Goal: Task Accomplishment & Management: Manage account settings

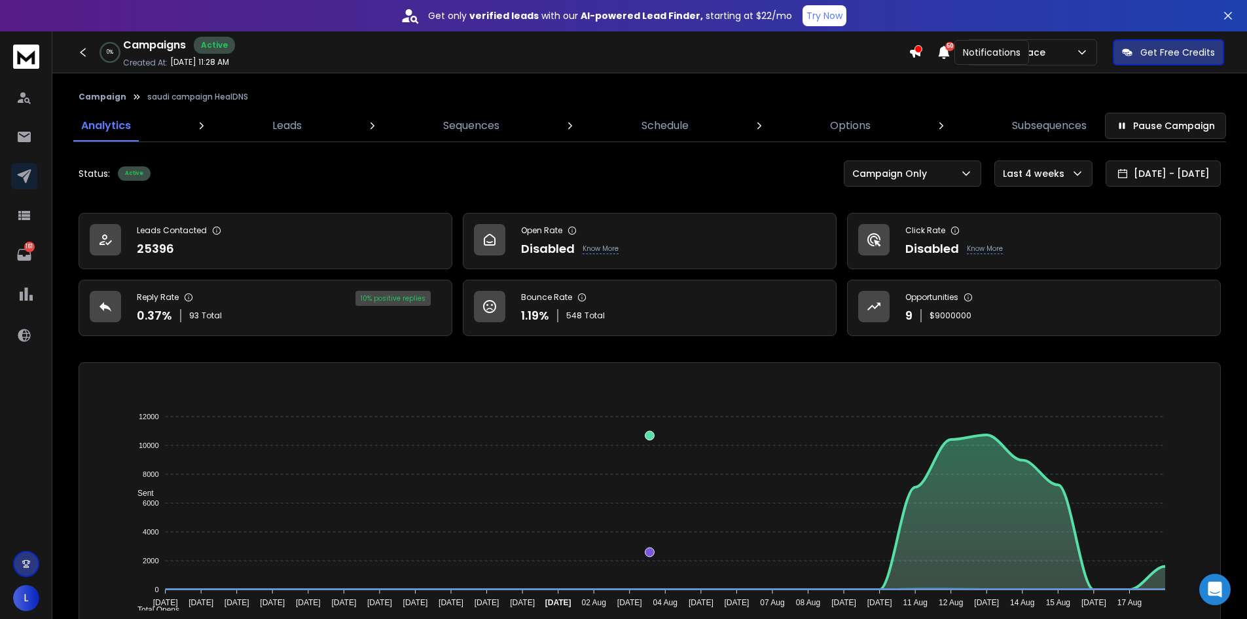
scroll to position [94, 0]
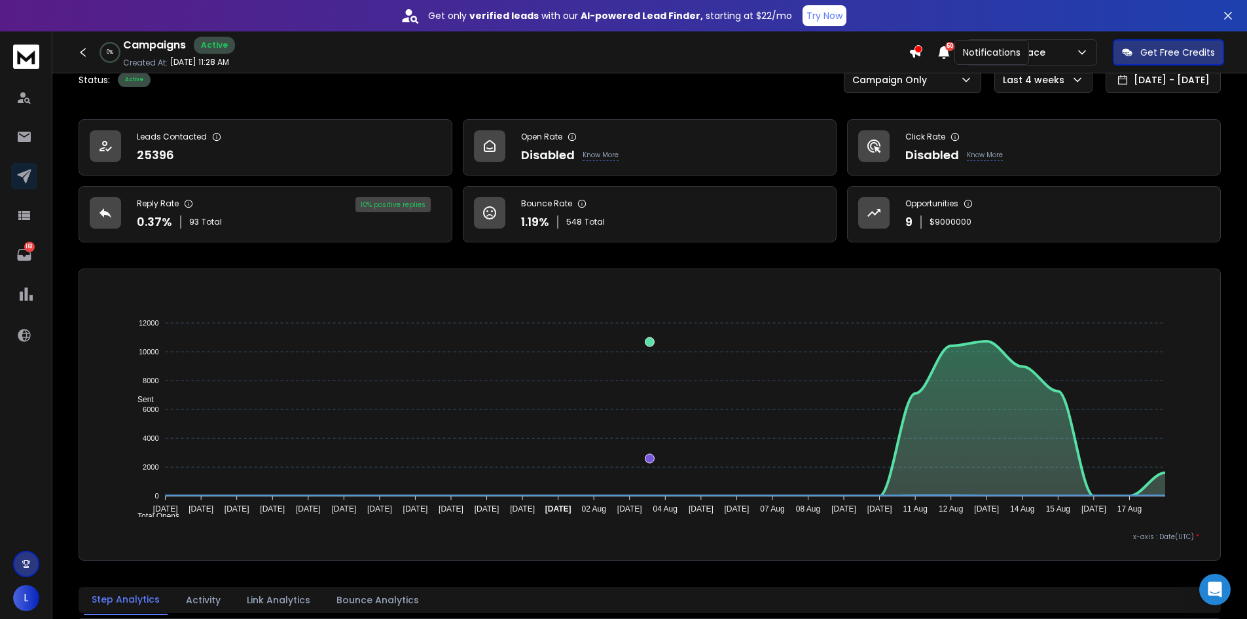
click at [950, 48] on span "50" at bounding box center [949, 46] width 9 height 9
click at [18, 257] on icon at bounding box center [24, 255] width 14 height 12
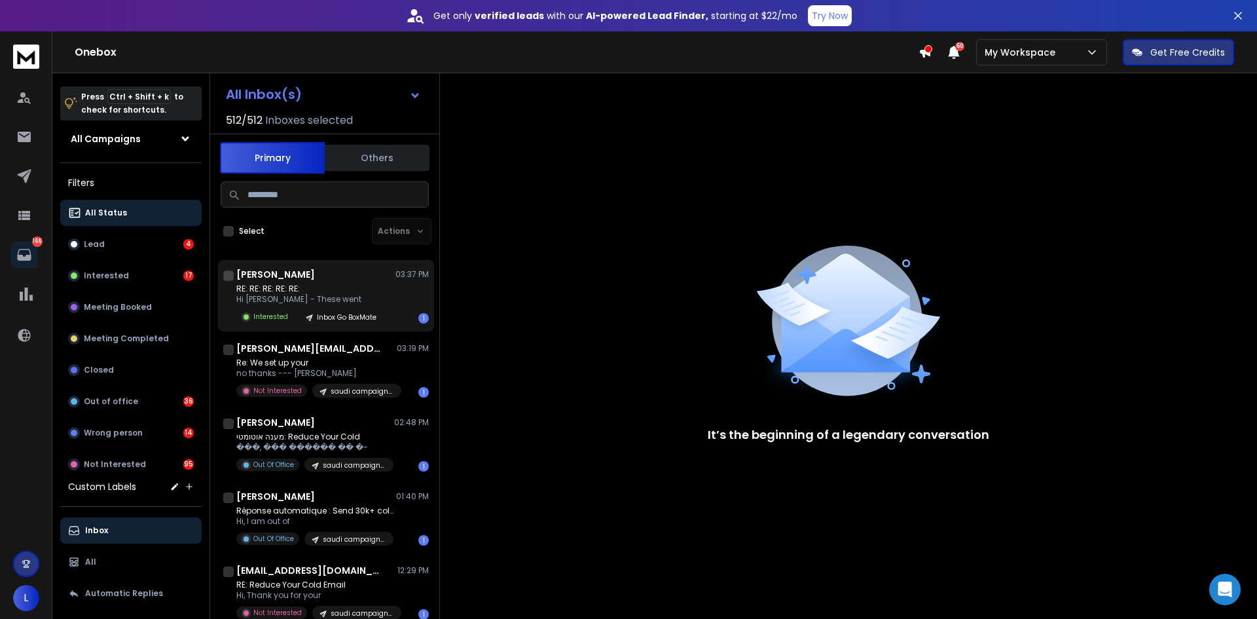
click at [243, 307] on div "RE: RE: RE: RE: RE: Hi [PERSON_NAME] - These went Interested Inbox Go BoxMate" at bounding box center [310, 303] width 148 height 40
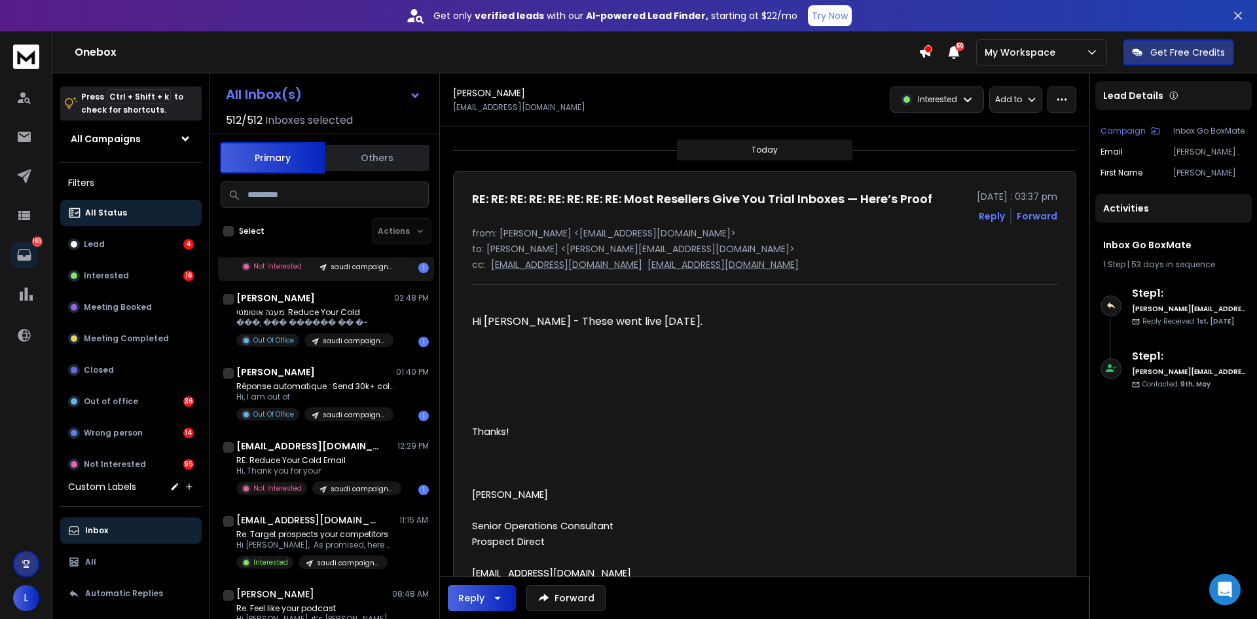
scroll to position [131, 0]
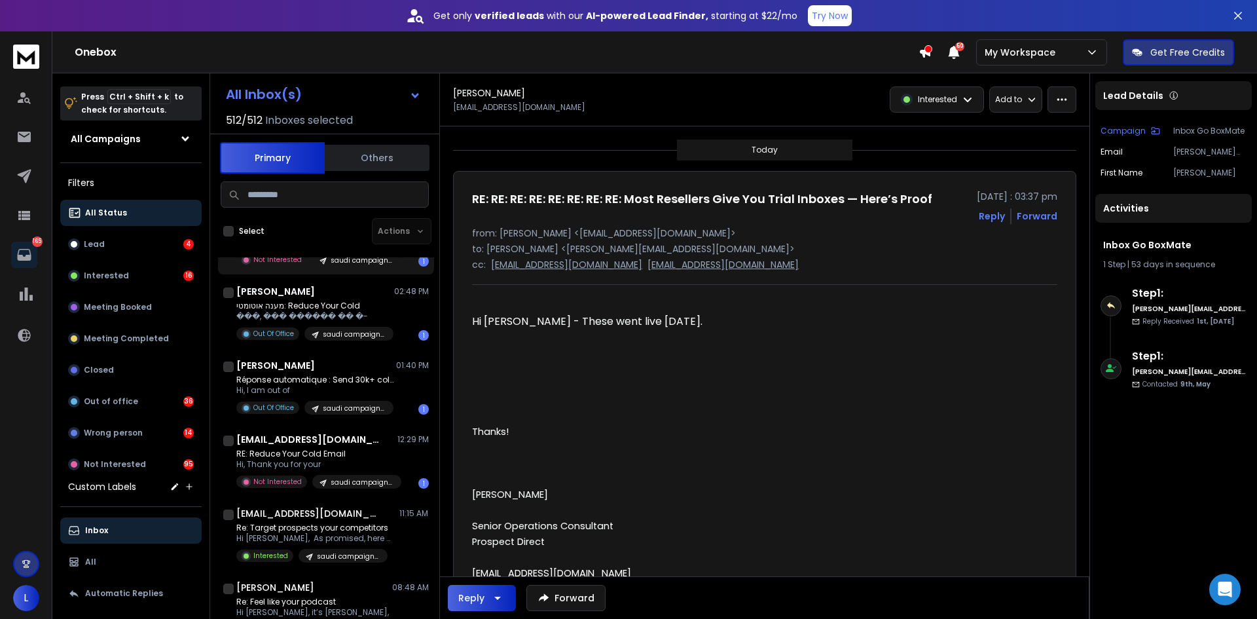
click at [344, 341] on div "[PERSON_NAME] - ברניר 02:48 PM מענה אוטומטי: Reduce Your Cold ���, ��� ������ �…" at bounding box center [326, 312] width 216 height 71
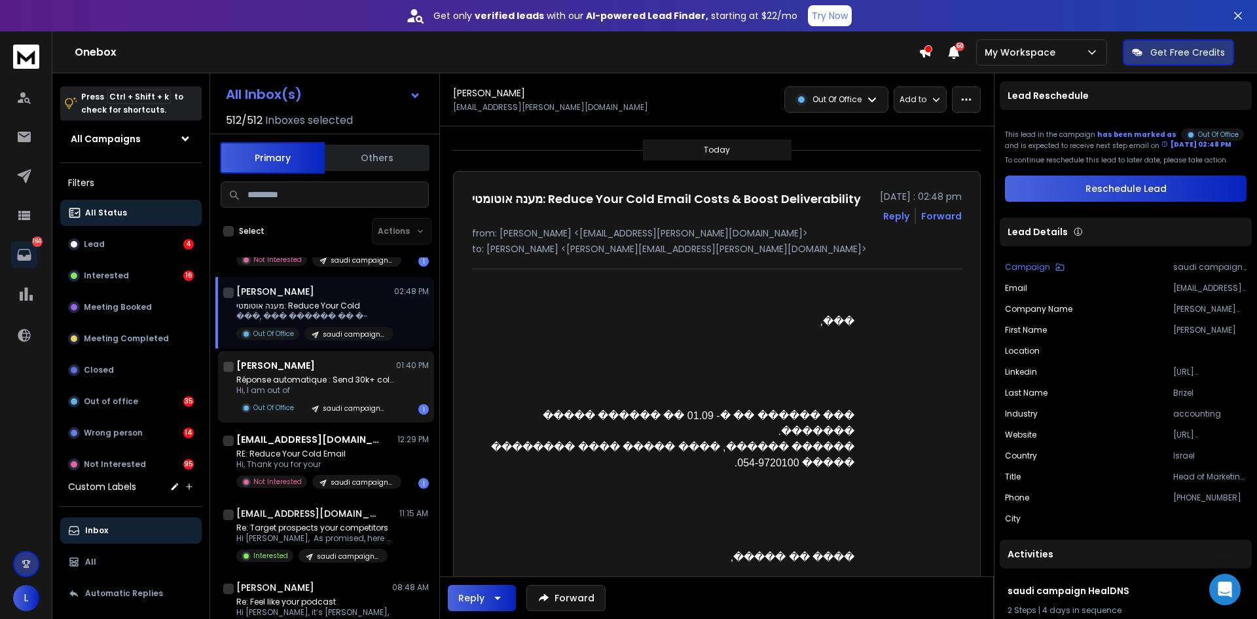
click at [379, 397] on div "Réponse automatique : Send 30k+ cold Hi, I am out of Out Of Office saudi campai…" at bounding box center [314, 394] width 157 height 40
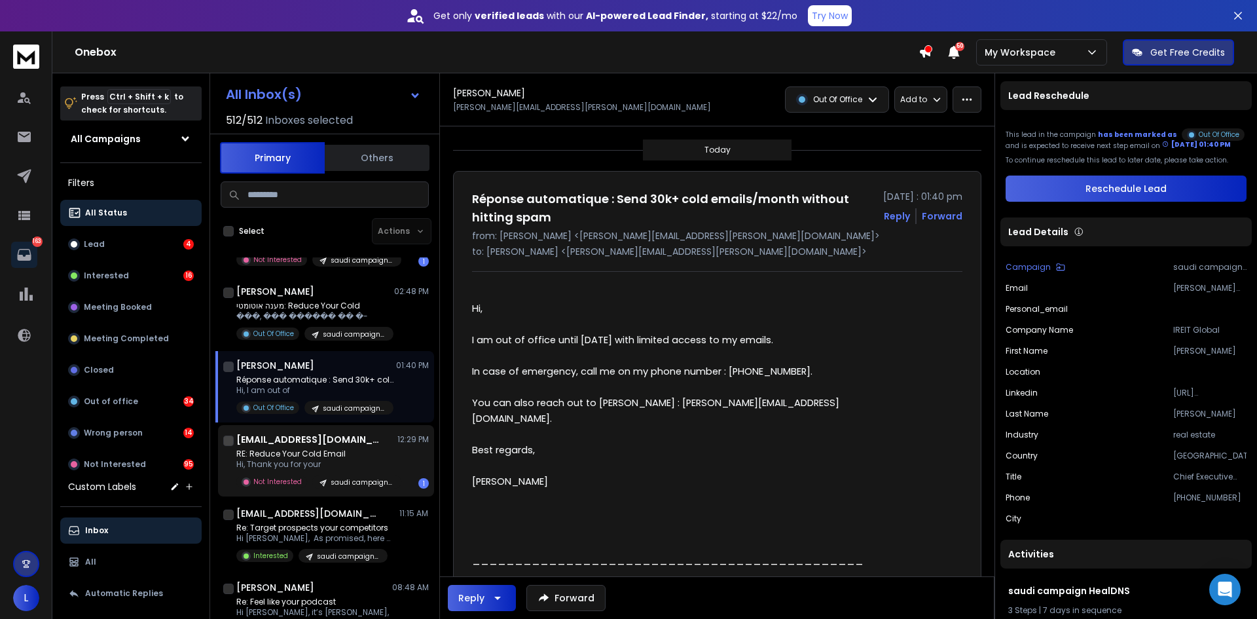
click at [376, 453] on p "RE: Reduce Your Cold Email" at bounding box center [314, 453] width 157 height 10
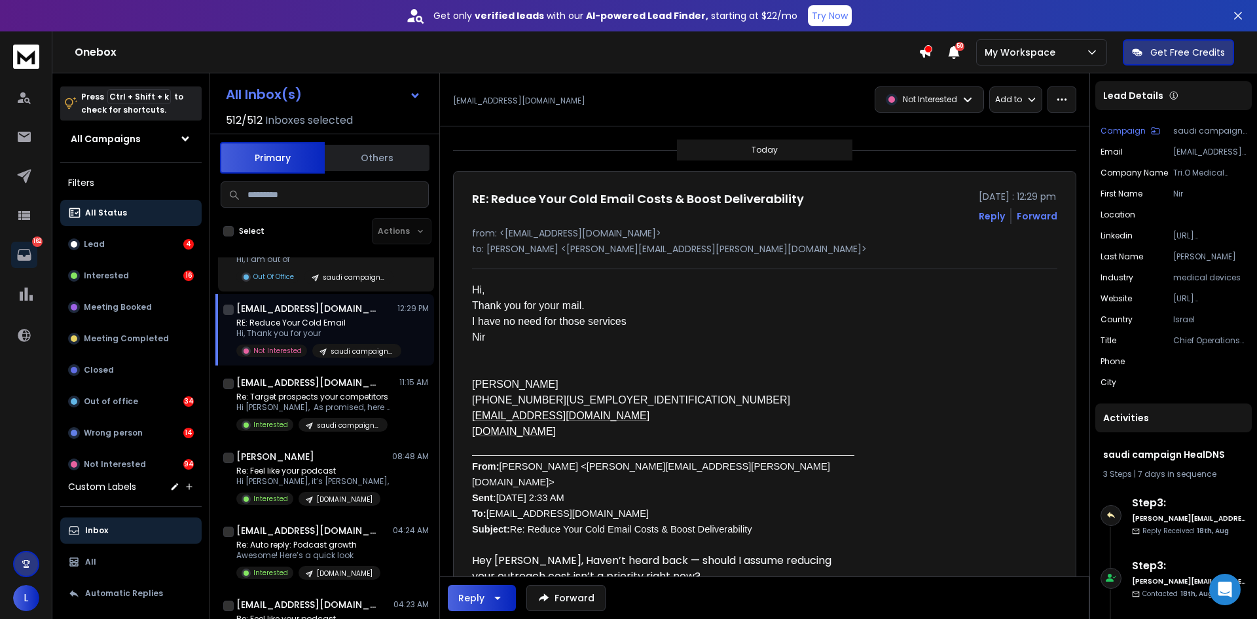
scroll to position [0, 0]
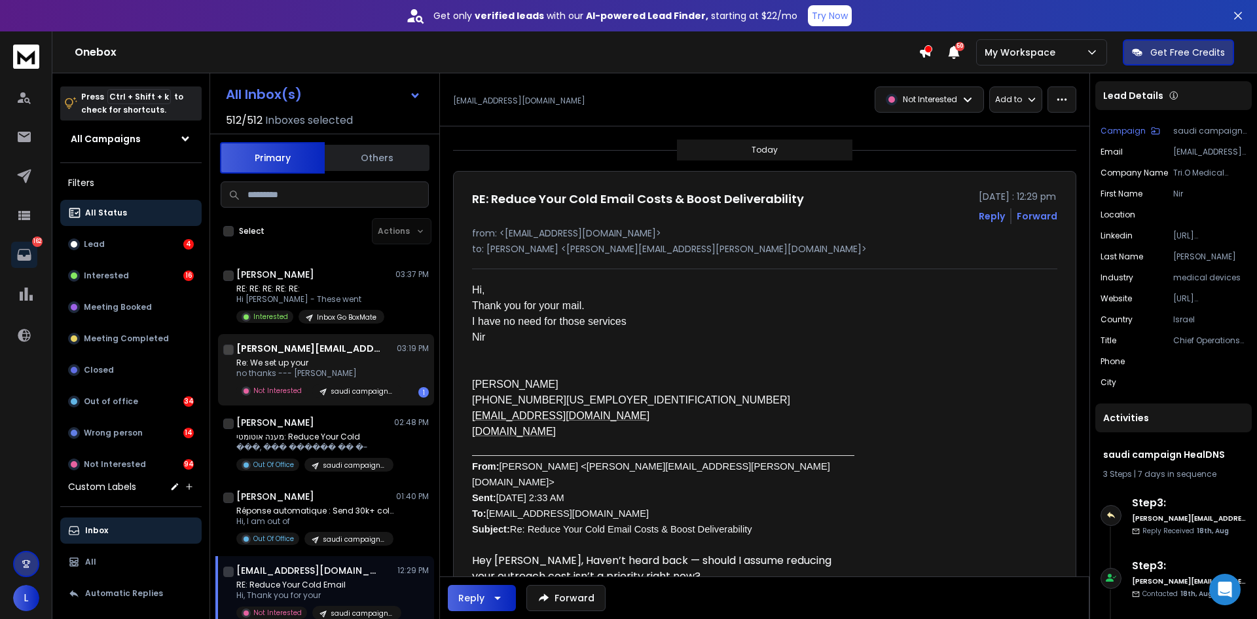
click at [392, 372] on p "no thanks --- [PERSON_NAME]" at bounding box center [314, 373] width 157 height 10
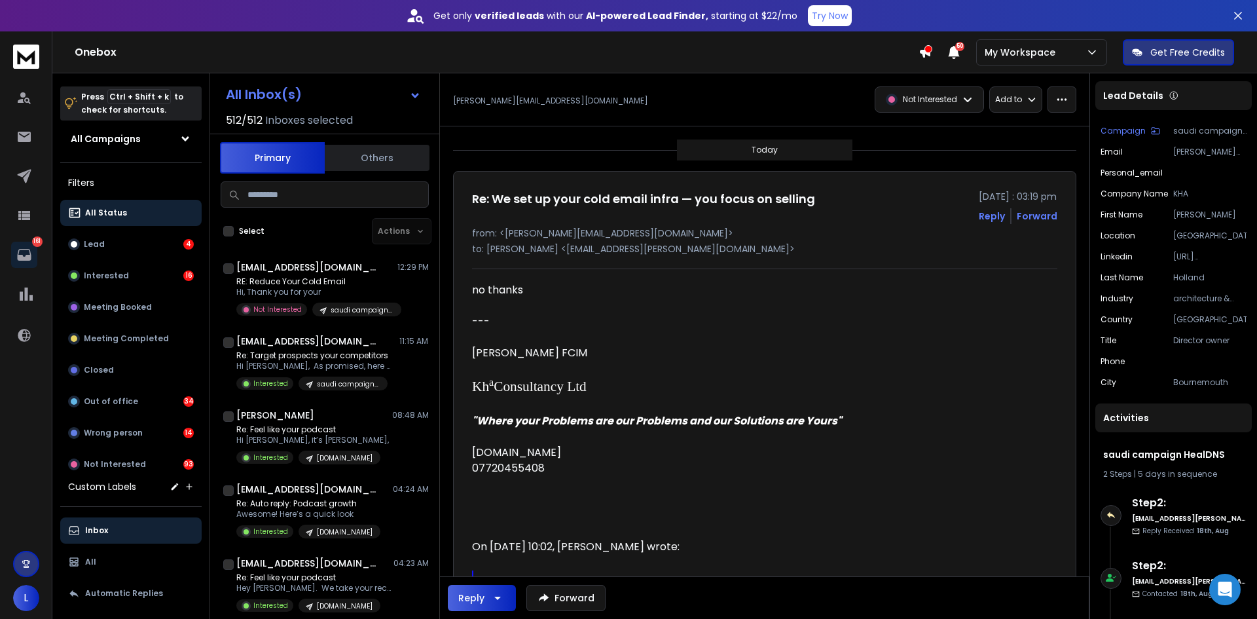
scroll to position [327, 0]
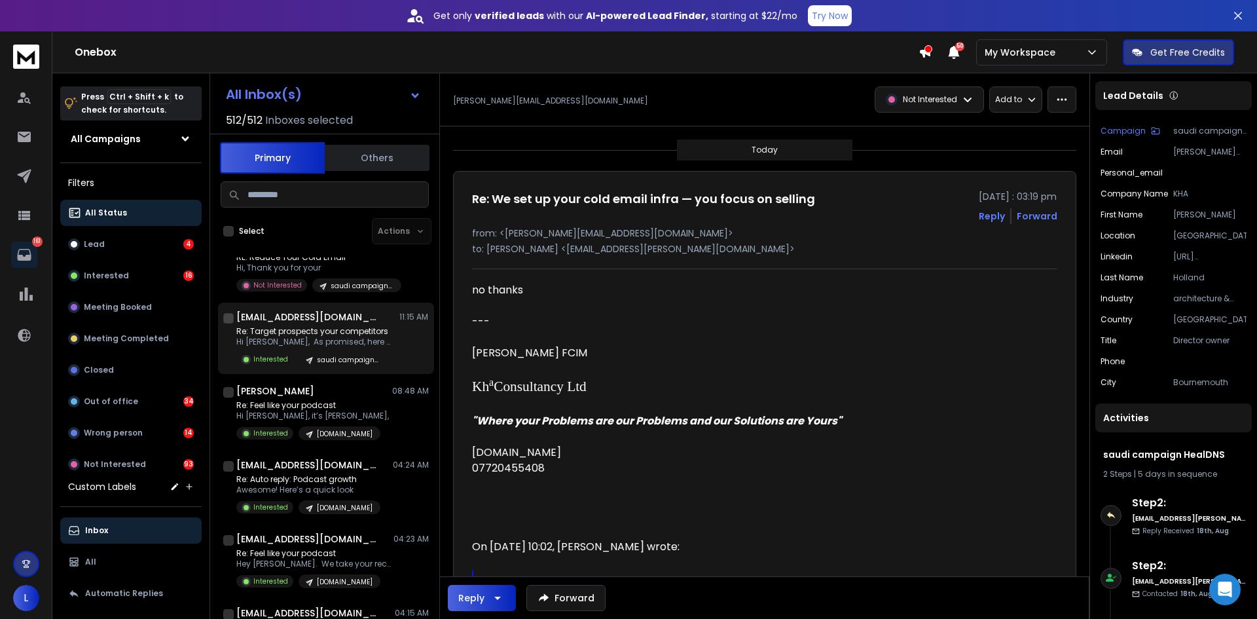
click at [309, 367] on div "[EMAIL_ADDRESS][DOMAIN_NAME] 11:15 AM Re: Target prospects your competitors Hi …" at bounding box center [326, 337] width 216 height 71
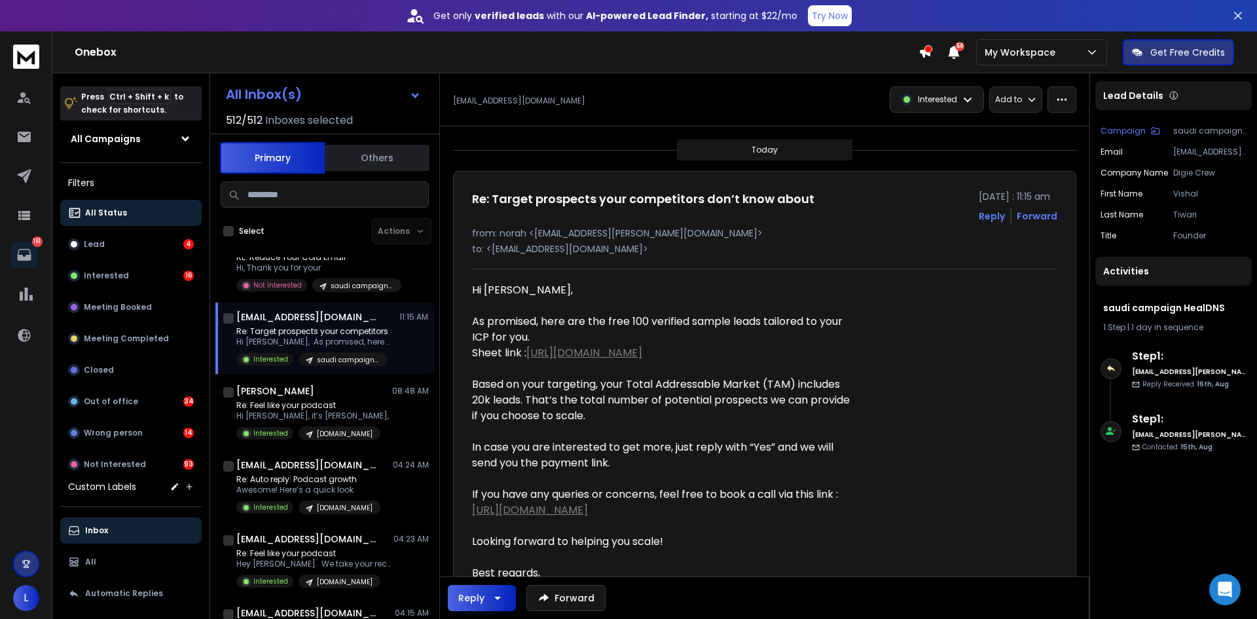
scroll to position [0, 0]
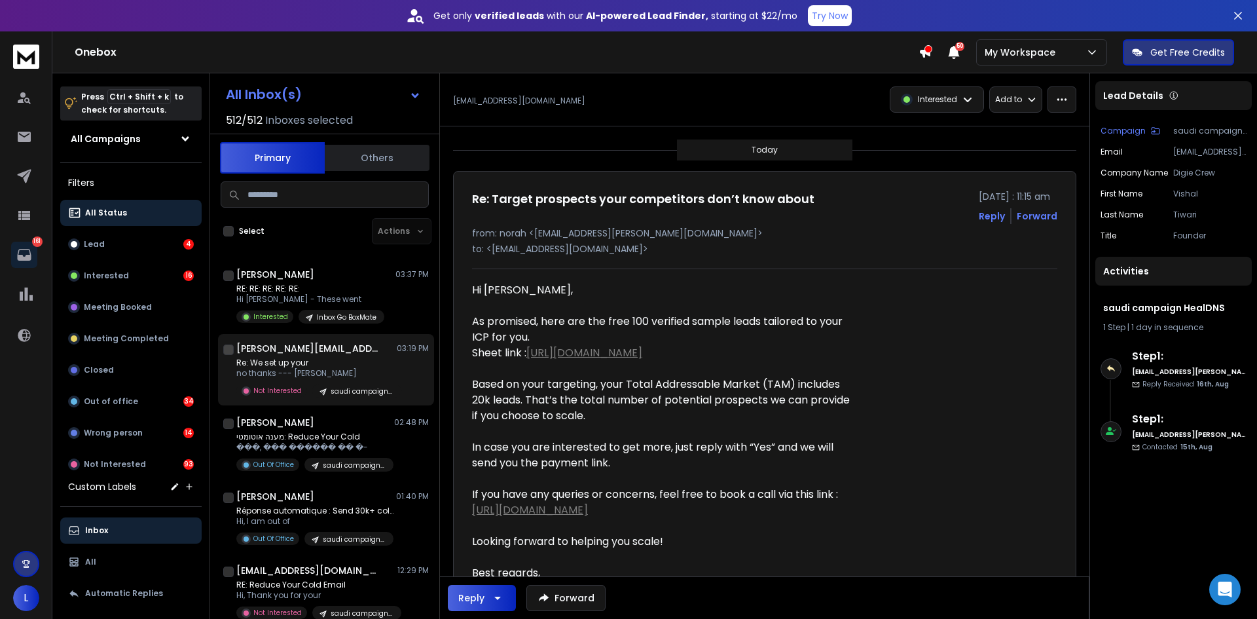
click at [329, 341] on div "[PERSON_NAME][EMAIL_ADDRESS][DOMAIN_NAME] 03:19 PM Re: We set up your no thanks…" at bounding box center [326, 369] width 216 height 71
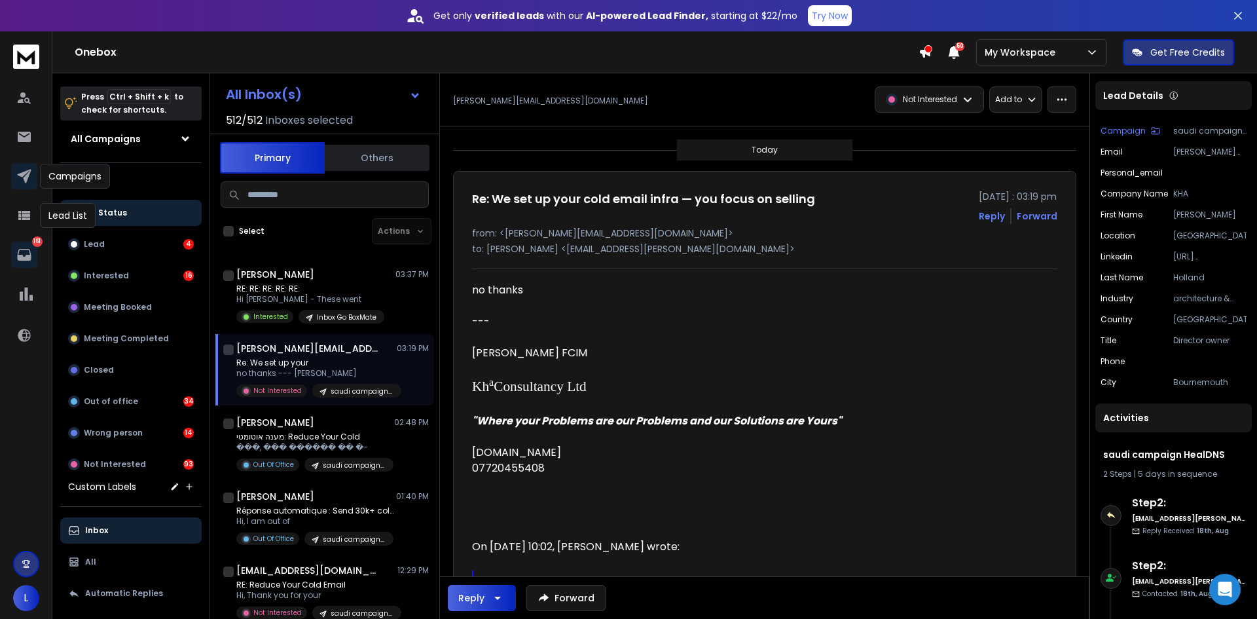
click at [33, 165] on link at bounding box center [24, 176] width 26 height 26
